Goal: Navigation & Orientation: Find specific page/section

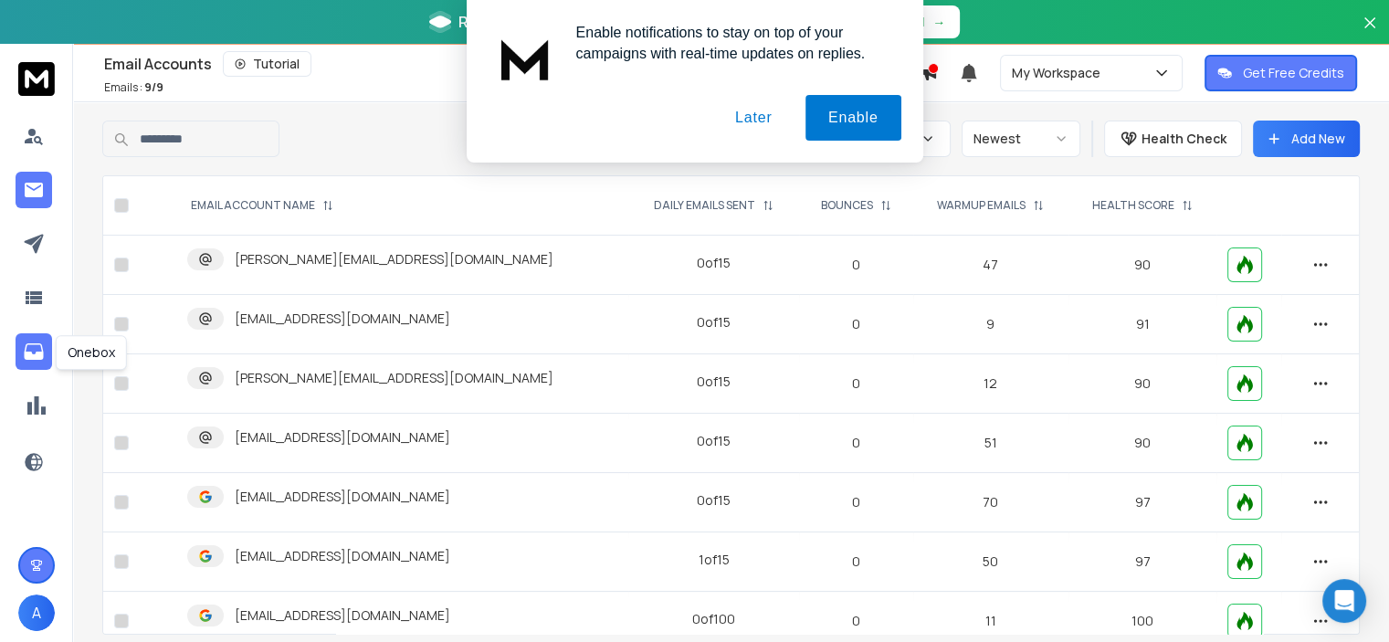
click at [23, 354] on icon at bounding box center [34, 352] width 22 height 22
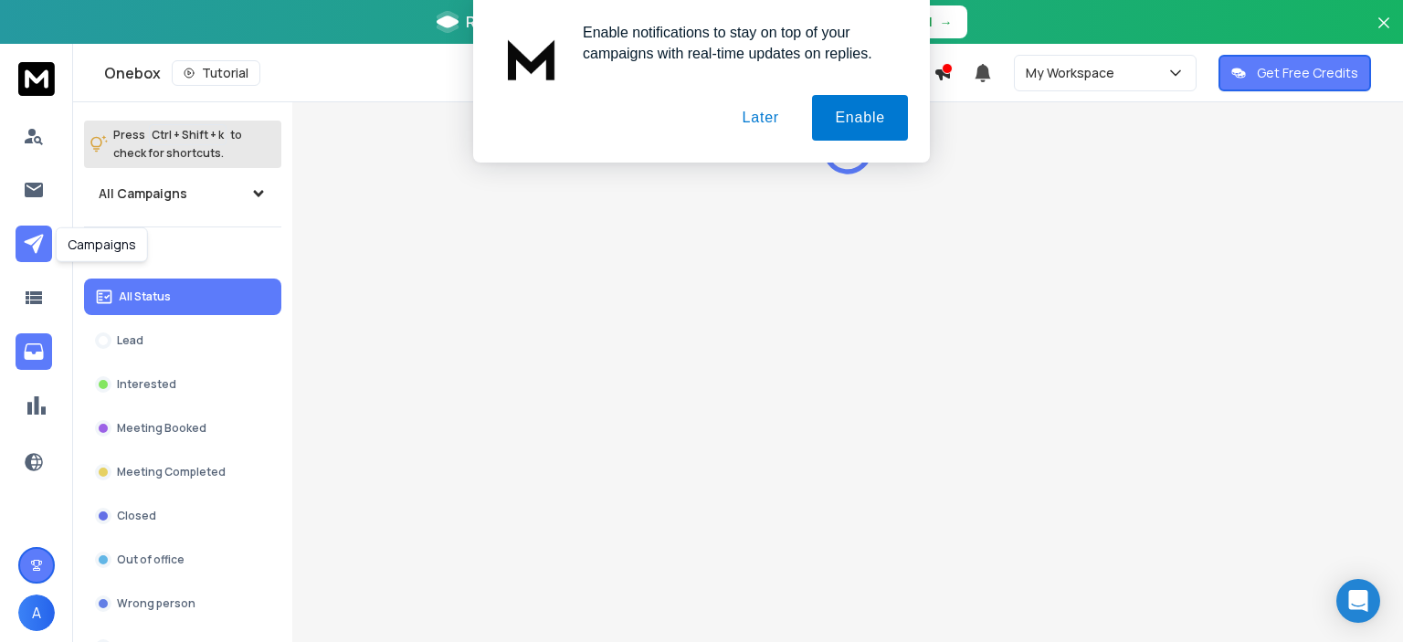
click at [43, 247] on icon at bounding box center [34, 244] width 22 height 22
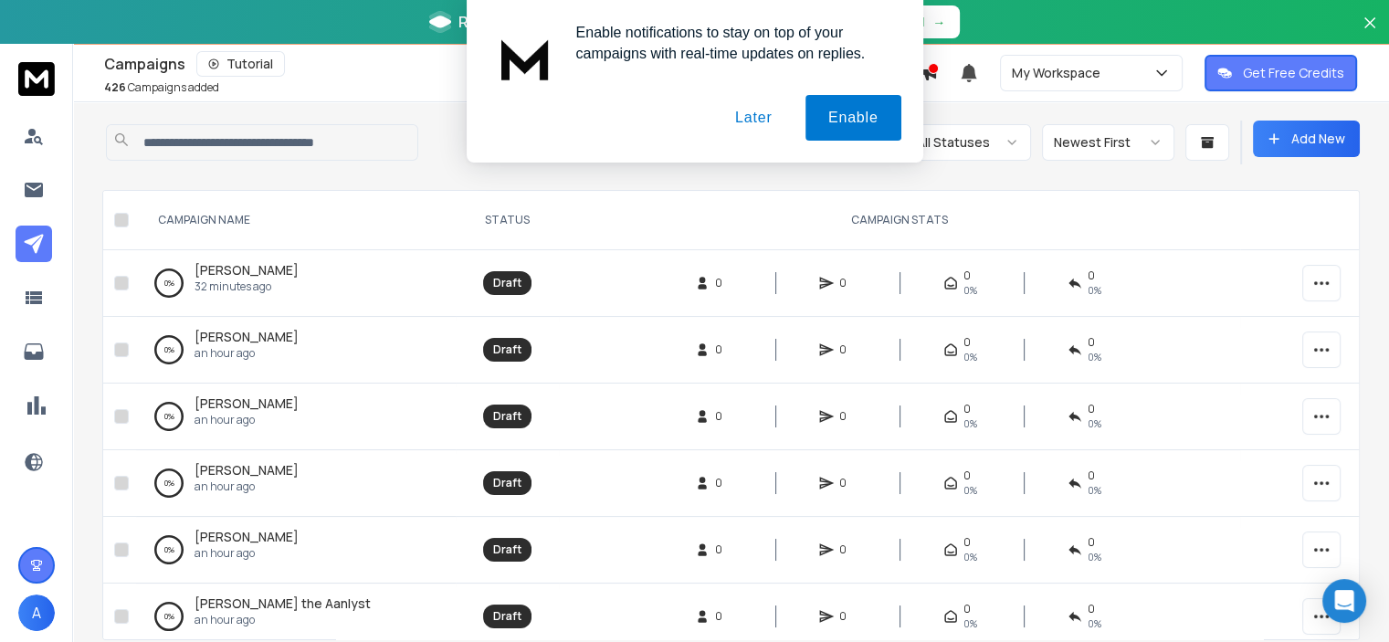
click at [766, 111] on button "Later" at bounding box center [753, 118] width 82 height 46
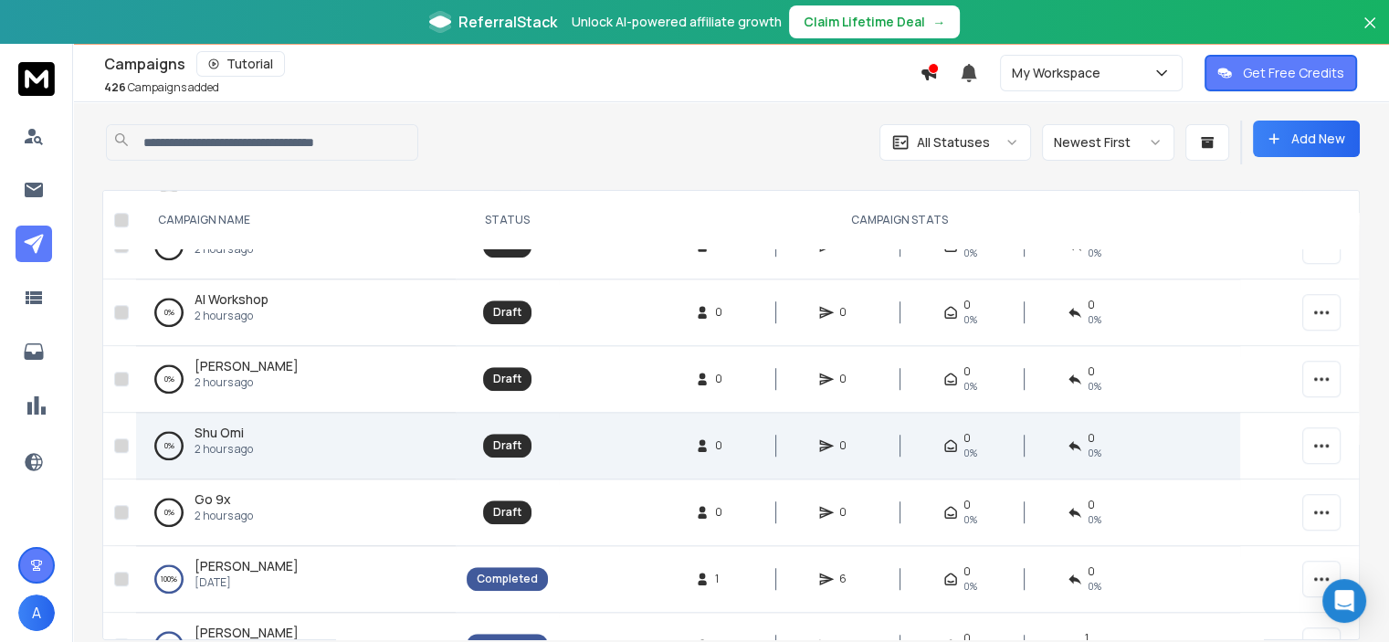
scroll to position [1461, 0]
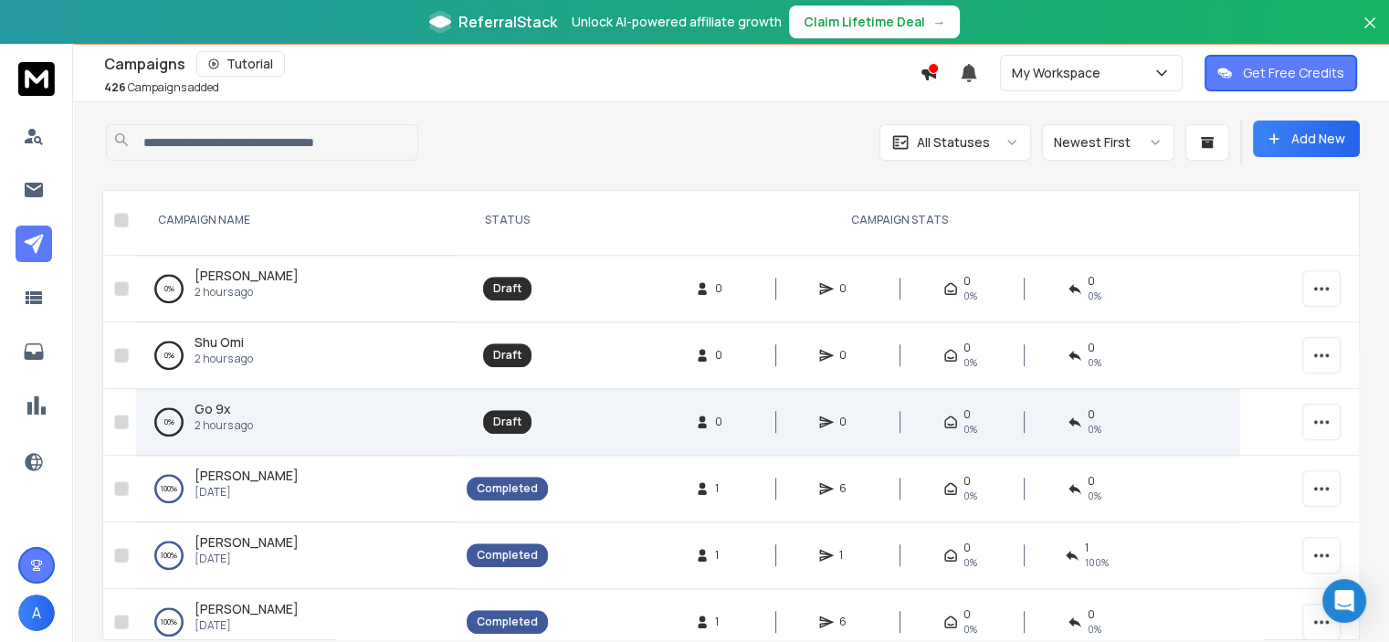
click at [300, 415] on div "0 % Go 9x 2 hours ago" at bounding box center [295, 422] width 283 height 44
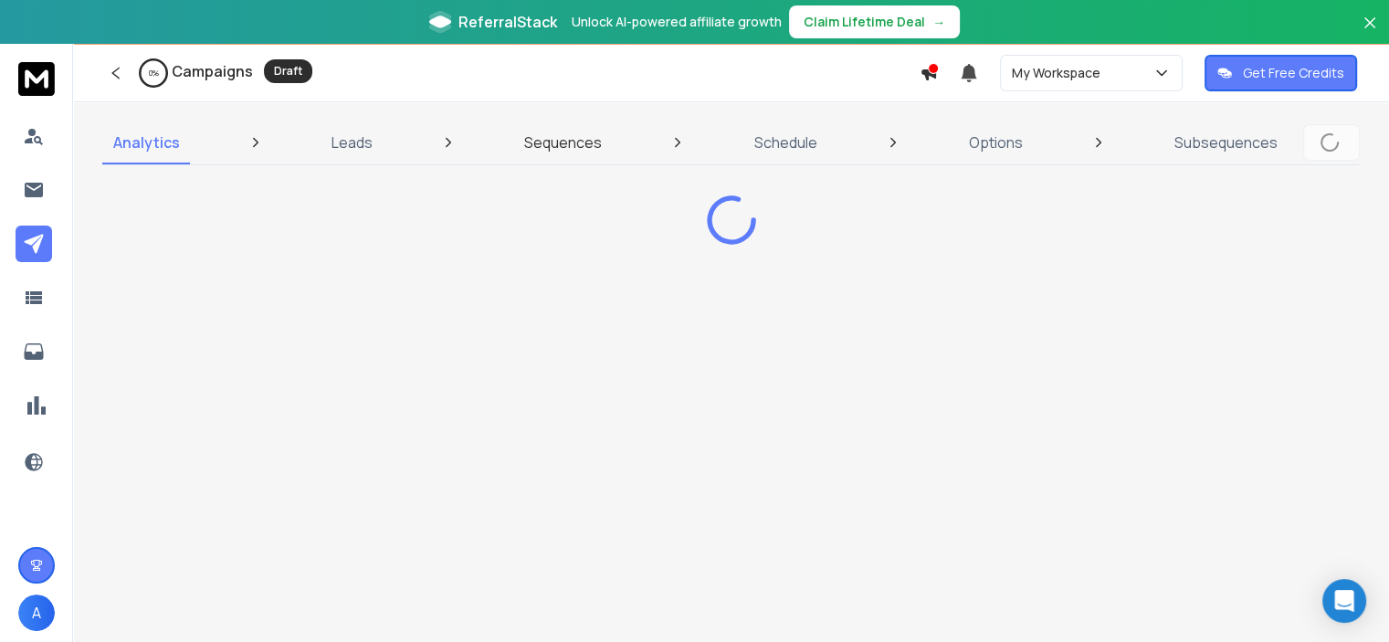
click at [537, 150] on p "Sequences" at bounding box center [563, 142] width 78 height 22
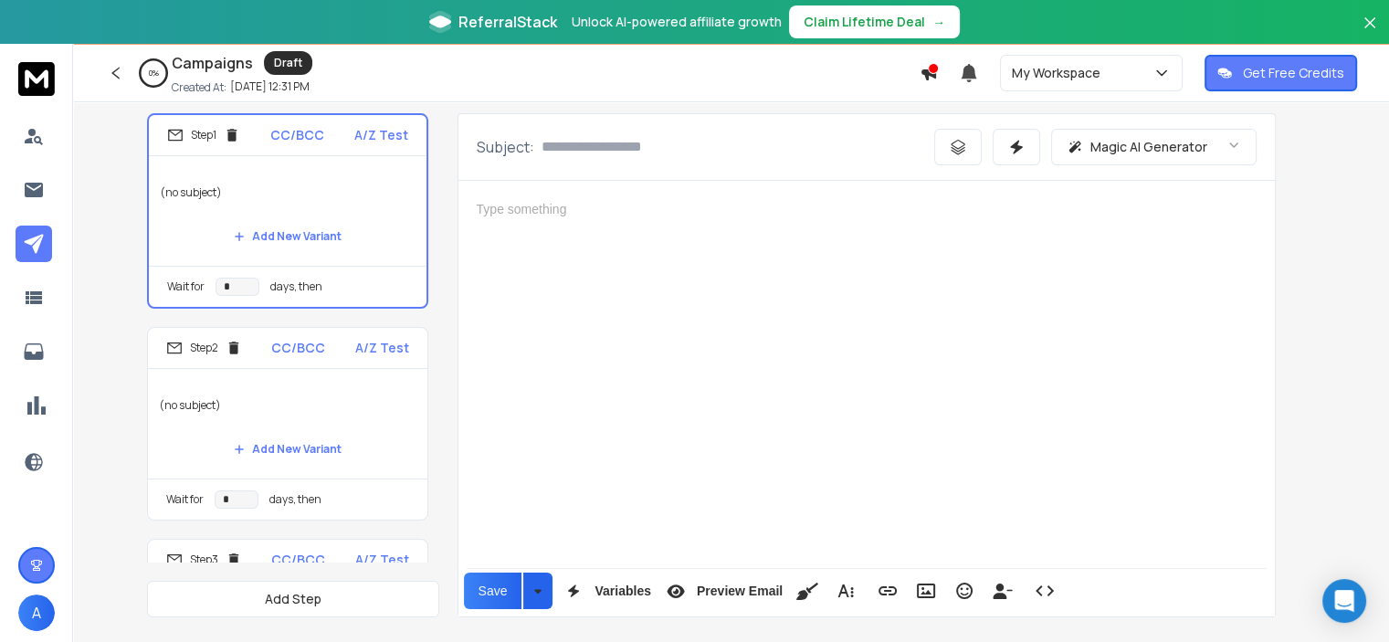
click at [611, 235] on div at bounding box center [866, 373] width 816 height 384
